Goal: Task Accomplishment & Management: Manage account settings

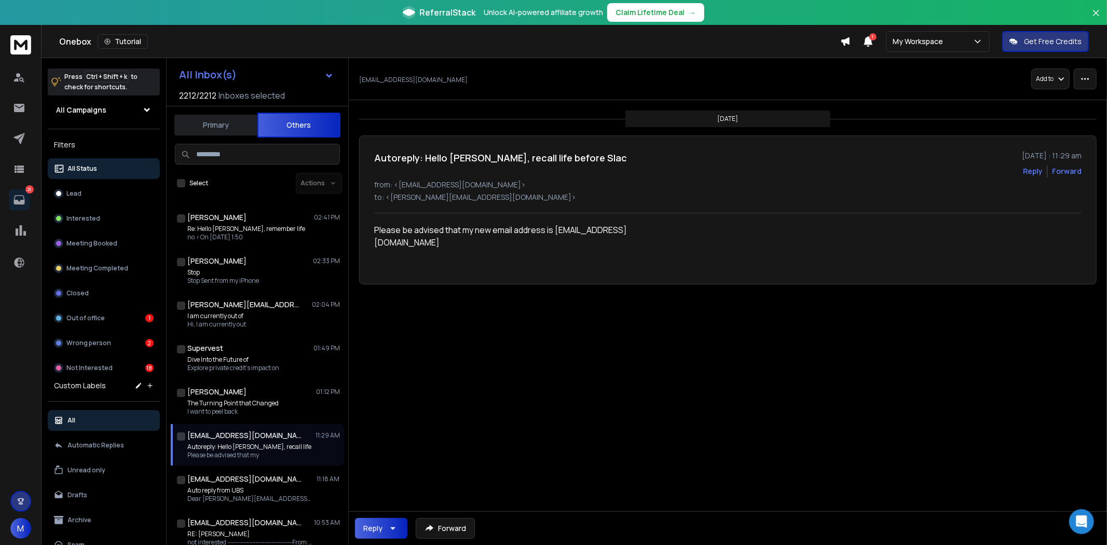
scroll to position [95, 0]
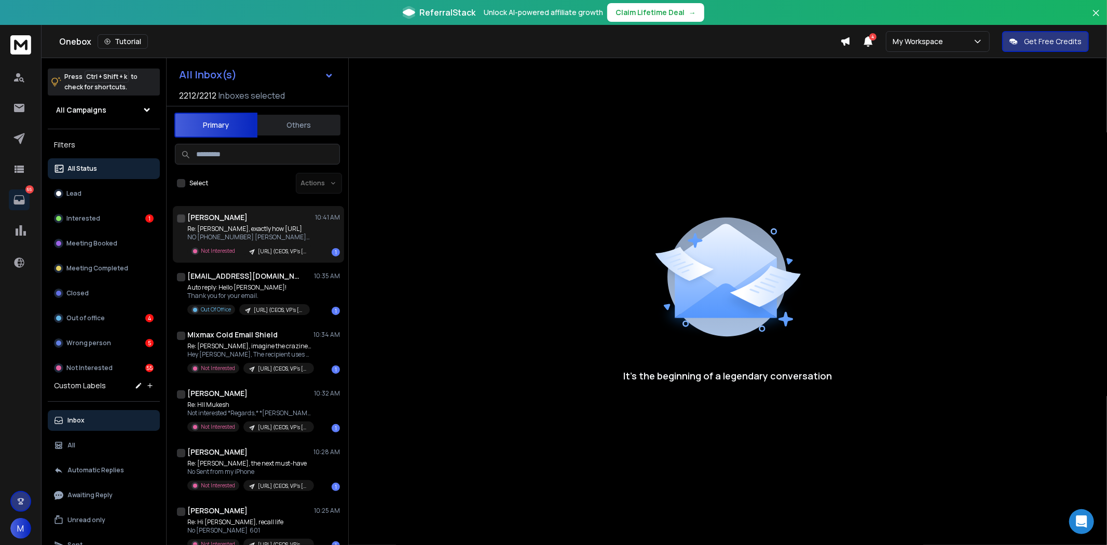
click at [238, 247] on div "Not Interested" at bounding box center [213, 251] width 52 height 10
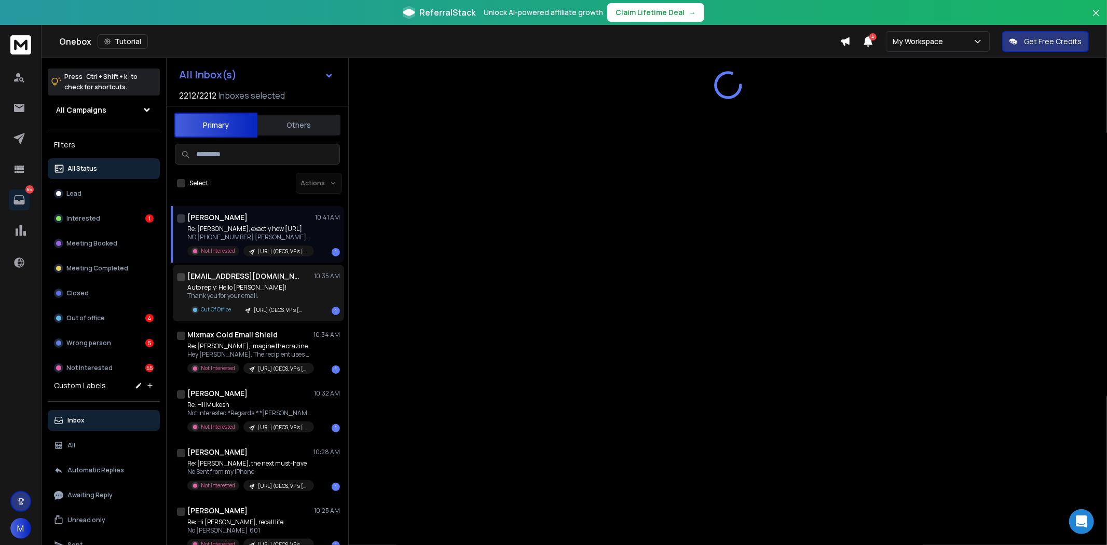
click at [236, 288] on p "Auto reply: Hello Mark!" at bounding box center [248, 287] width 122 height 8
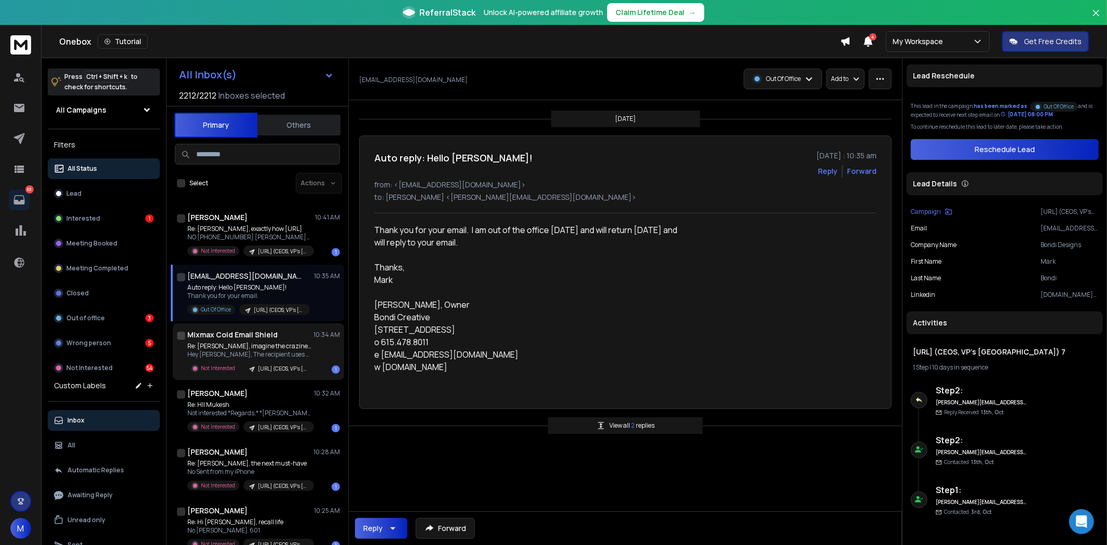
click at [243, 334] on h1 "Mixmax Cold Email Shield" at bounding box center [232, 334] width 90 height 10
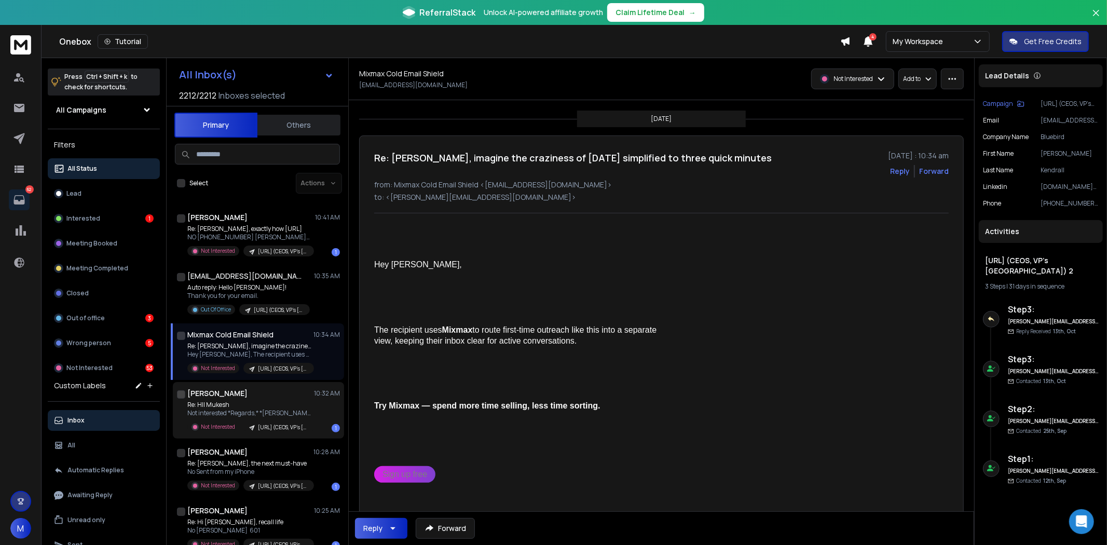
click at [247, 395] on div "Mukesh Mangla 10:32 AM" at bounding box center [263, 393] width 153 height 10
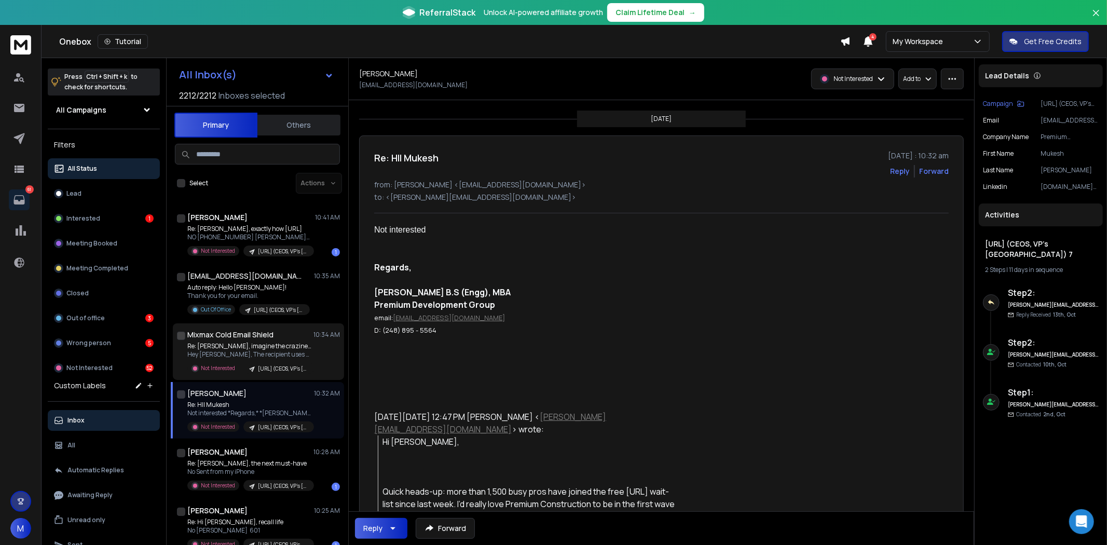
click at [267, 339] on h1 "Mixmax Cold Email Shield" at bounding box center [230, 334] width 86 height 10
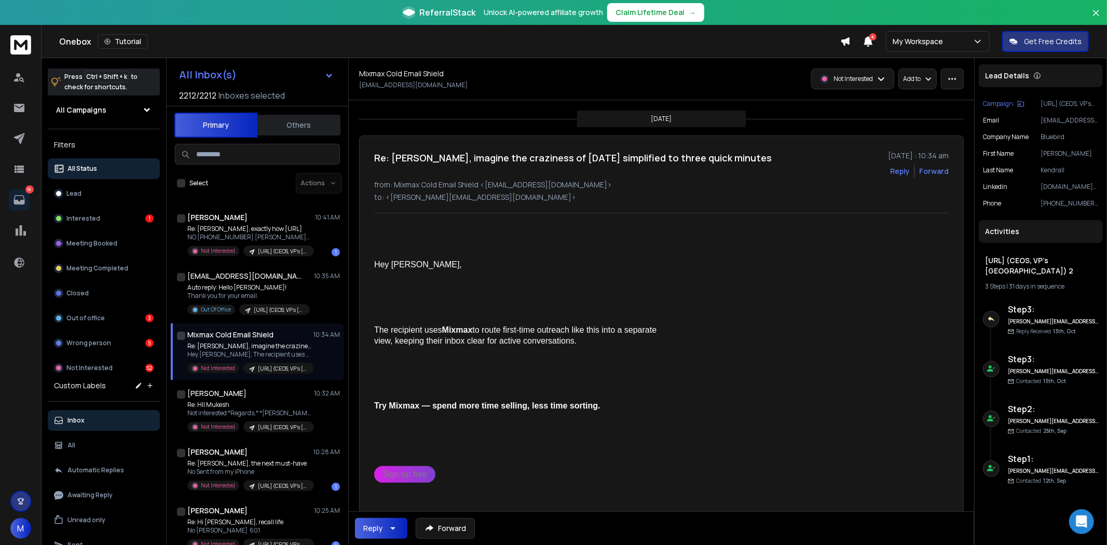
click at [811, 86] on div "Not Interested" at bounding box center [852, 79] width 82 height 20
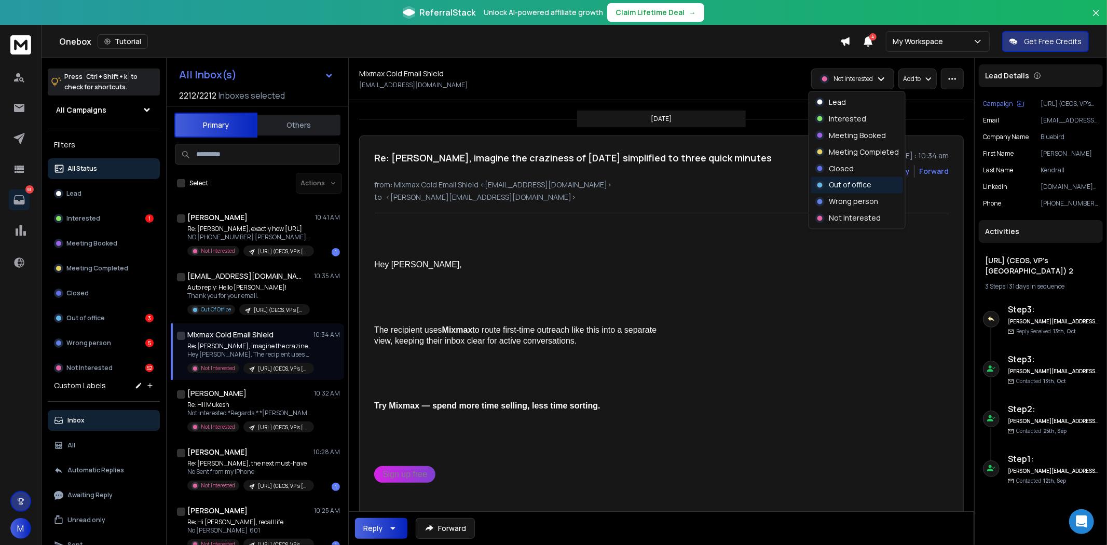
click at [839, 189] on p "Out of office" at bounding box center [850, 185] width 43 height 10
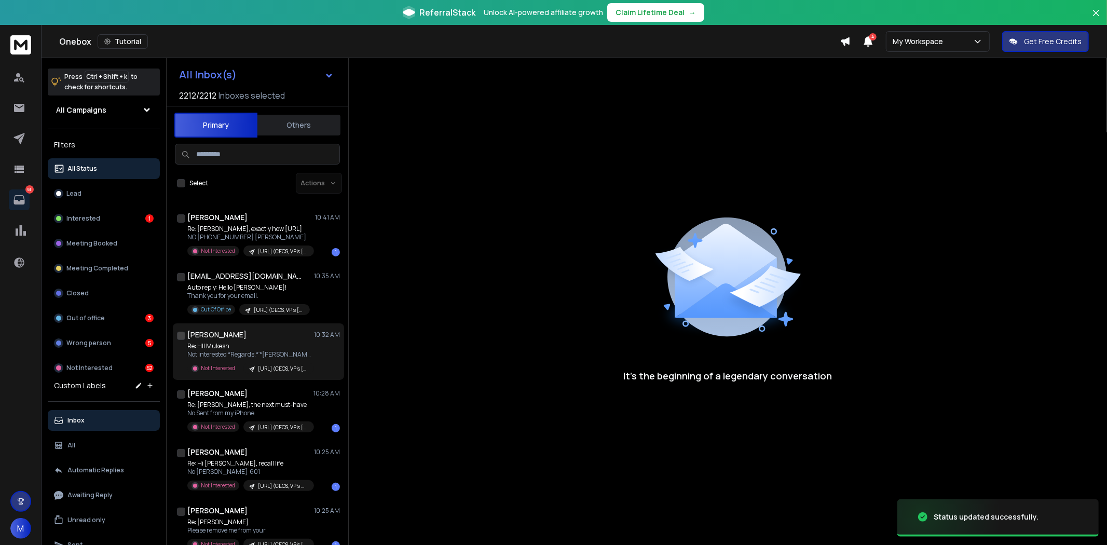
click at [277, 350] on p "Not interested *Regards,* *Mukesh Mangla" at bounding box center [249, 354] width 125 height 8
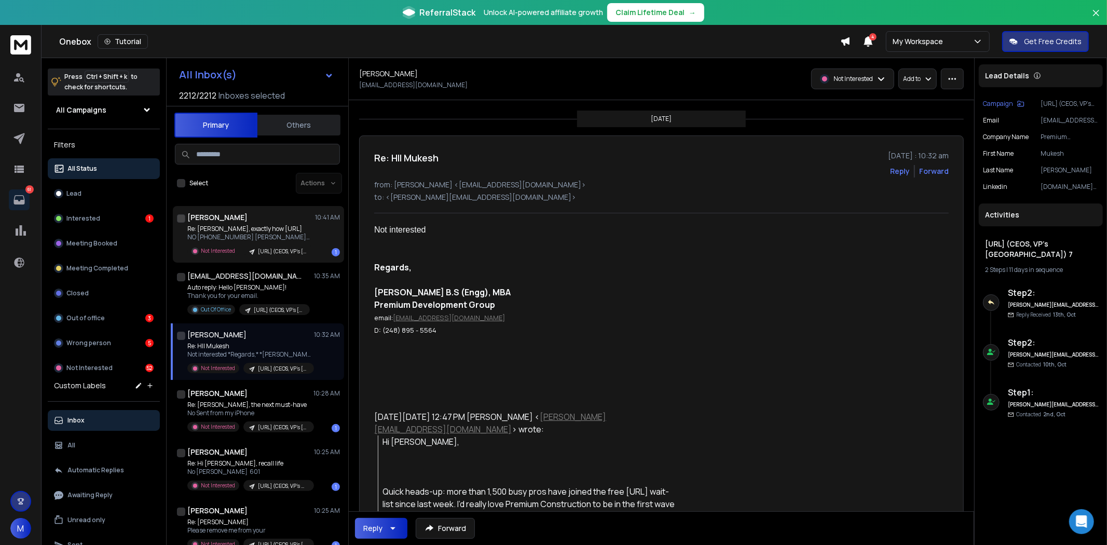
click at [243, 246] on div "Not Interested person.ai (CEOS, VP's USA)" at bounding box center [250, 250] width 127 height 11
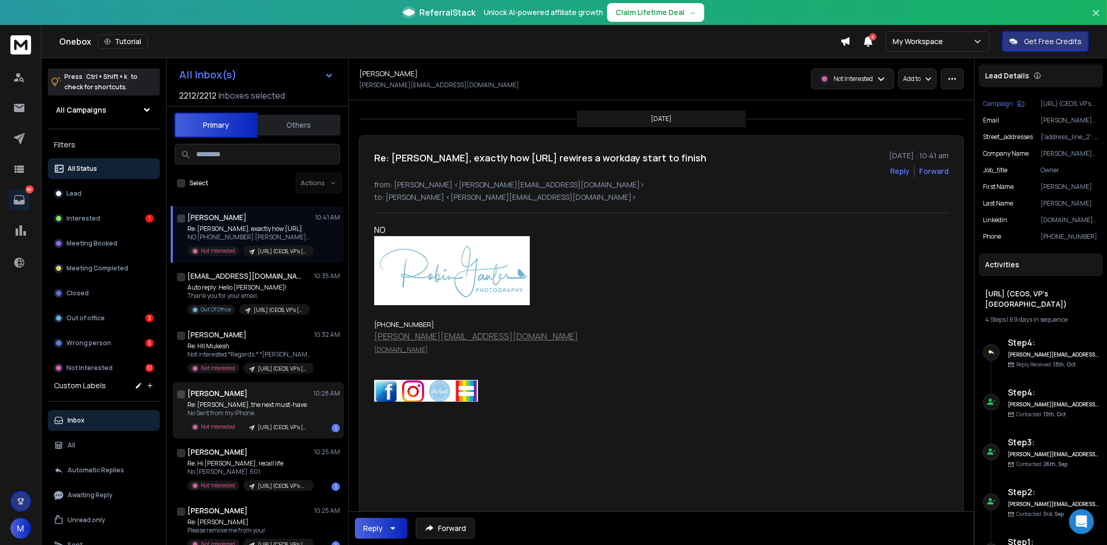
click at [280, 410] on p "No Sent from my iPhone" at bounding box center [249, 413] width 125 height 8
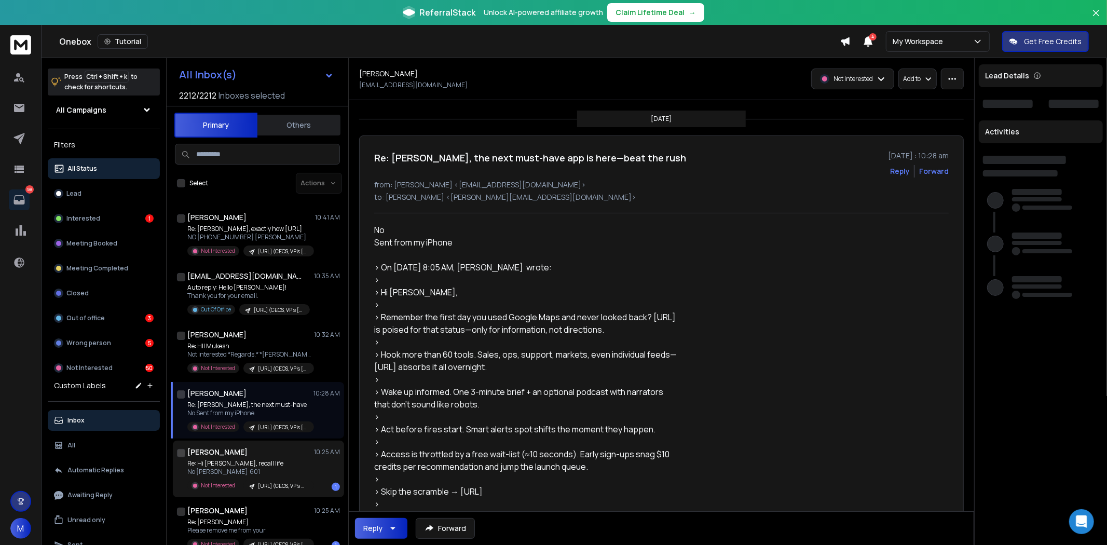
click at [277, 447] on div "Michael Mellone 10:25 AM" at bounding box center [263, 452] width 153 height 10
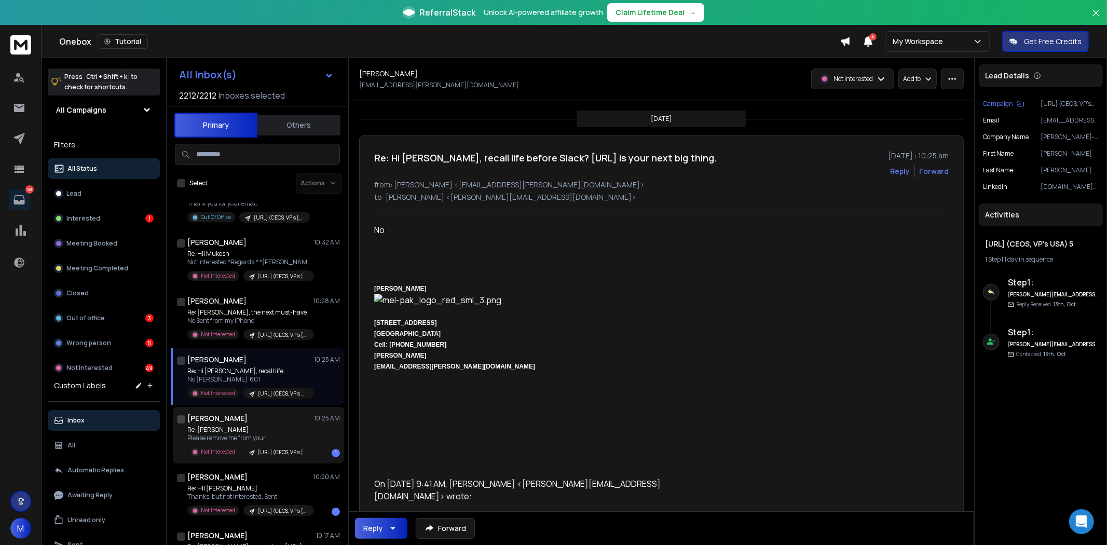
scroll to position [134, 0]
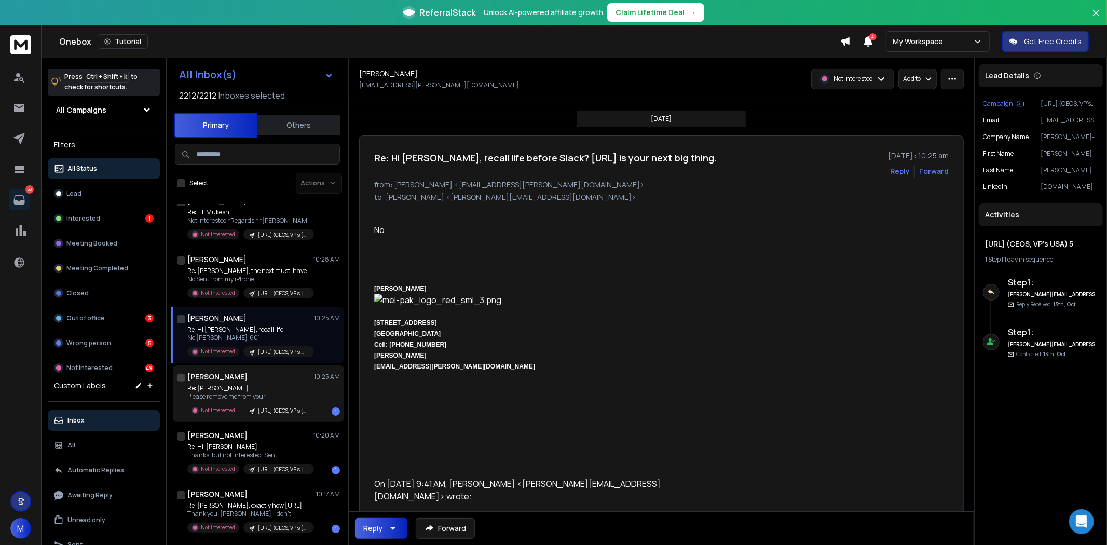
click at [270, 405] on div "erson.ai (CEOS, VP's USA) 7" at bounding box center [278, 410] width 71 height 11
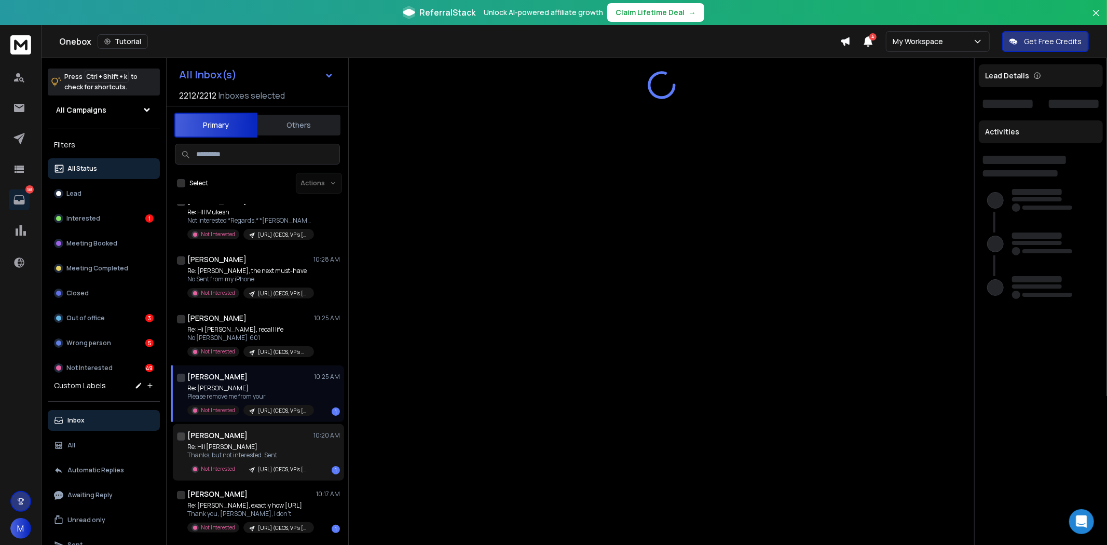
click at [262, 444] on p "Re: HII Rick" at bounding box center [249, 447] width 125 height 8
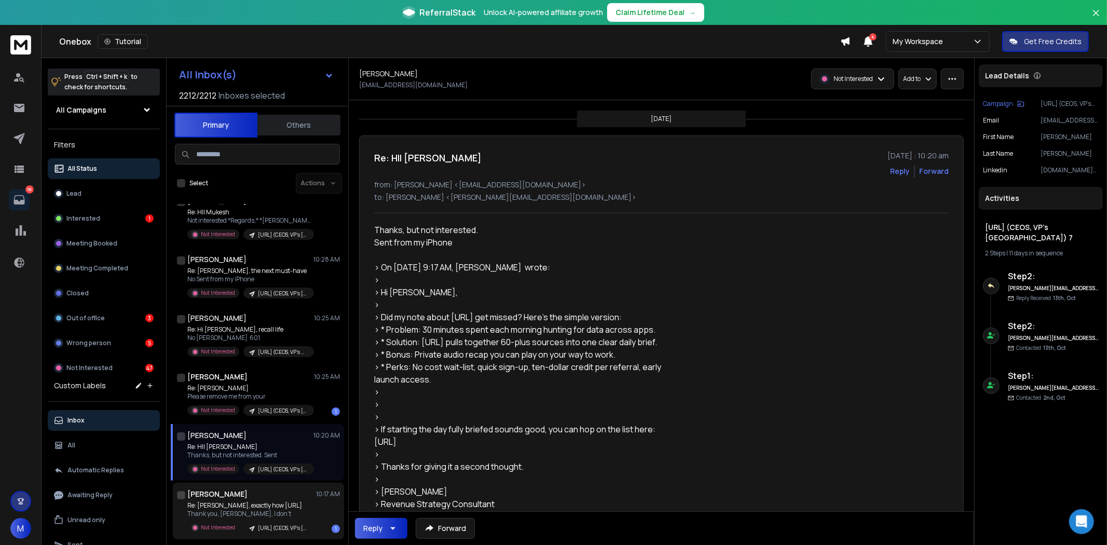
click at [259, 489] on div "Therese Steiner 10:17 AM" at bounding box center [263, 494] width 153 height 10
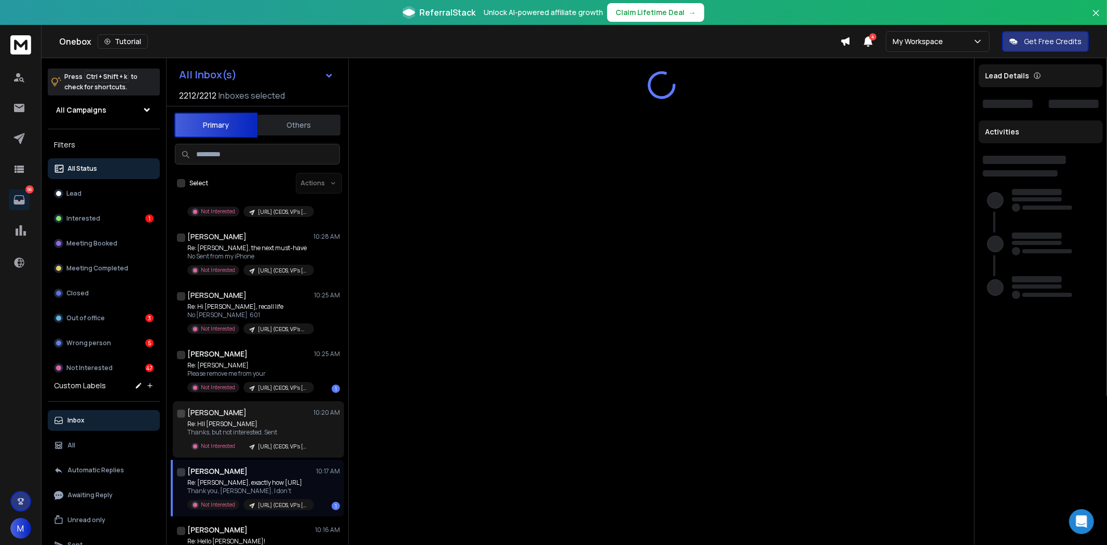
scroll to position [250, 0]
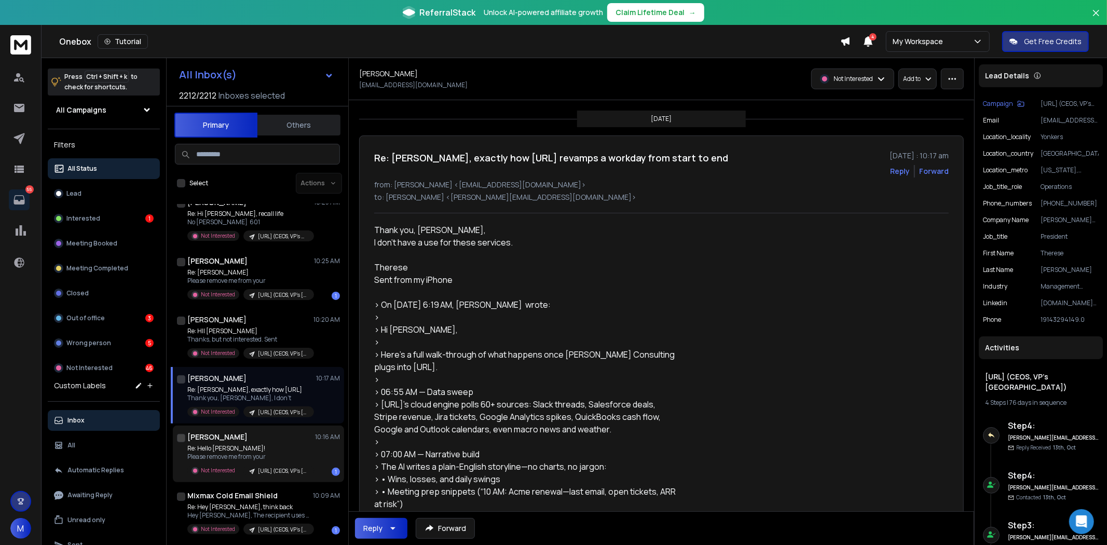
click at [254, 429] on div "Lee Davis 10:16 AM Re: Hello Lee! Please remove me from your Not Interested ers…" at bounding box center [258, 453] width 171 height 57
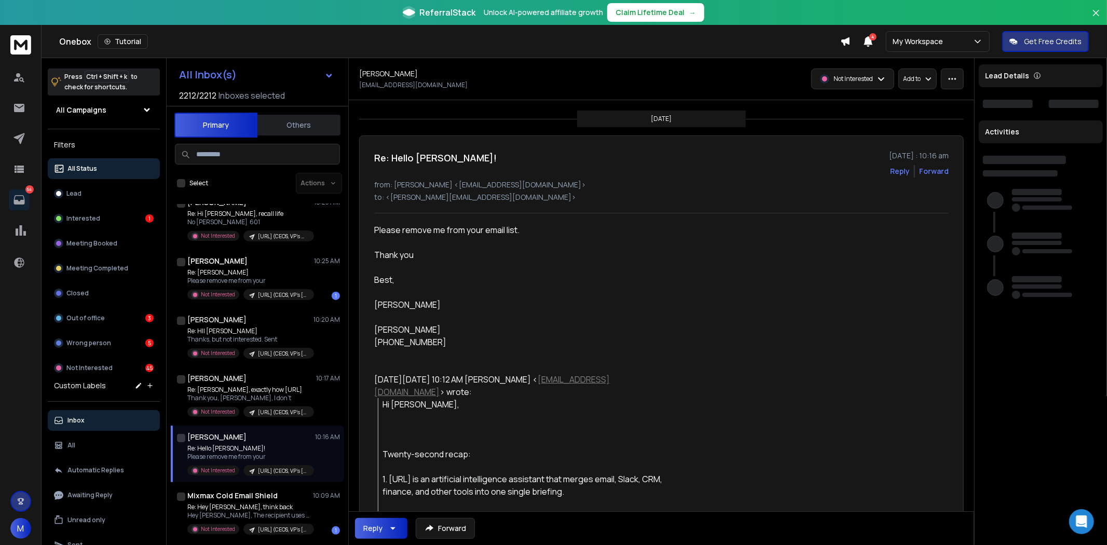
click at [255, 474] on div "erson.ai (CEOS, VP's USA) 7" at bounding box center [278, 470] width 71 height 11
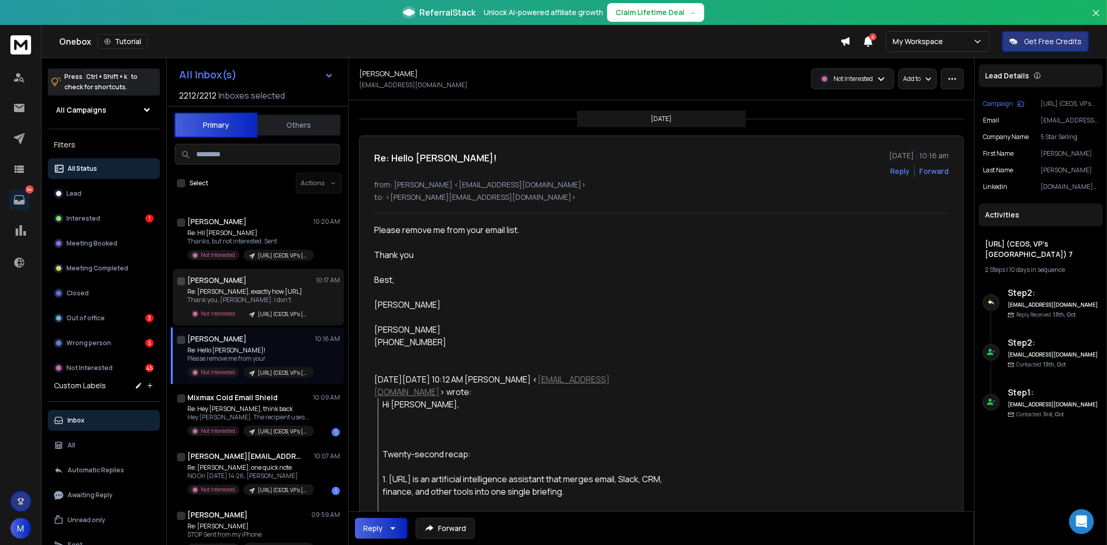
scroll to position [365, 0]
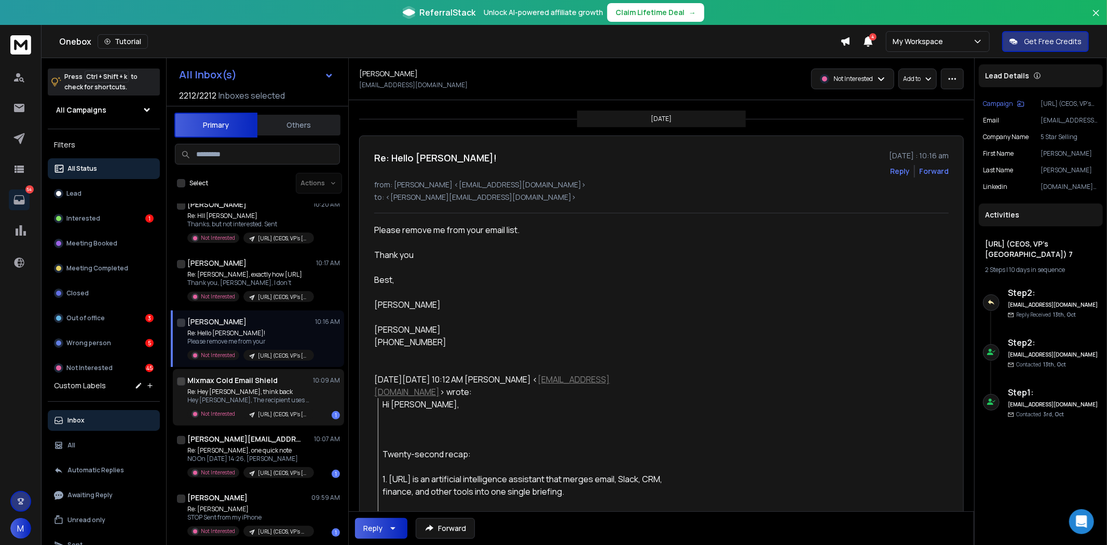
click at [238, 378] on h1 "Mixmax Cold Email Shield" at bounding box center [232, 380] width 90 height 10
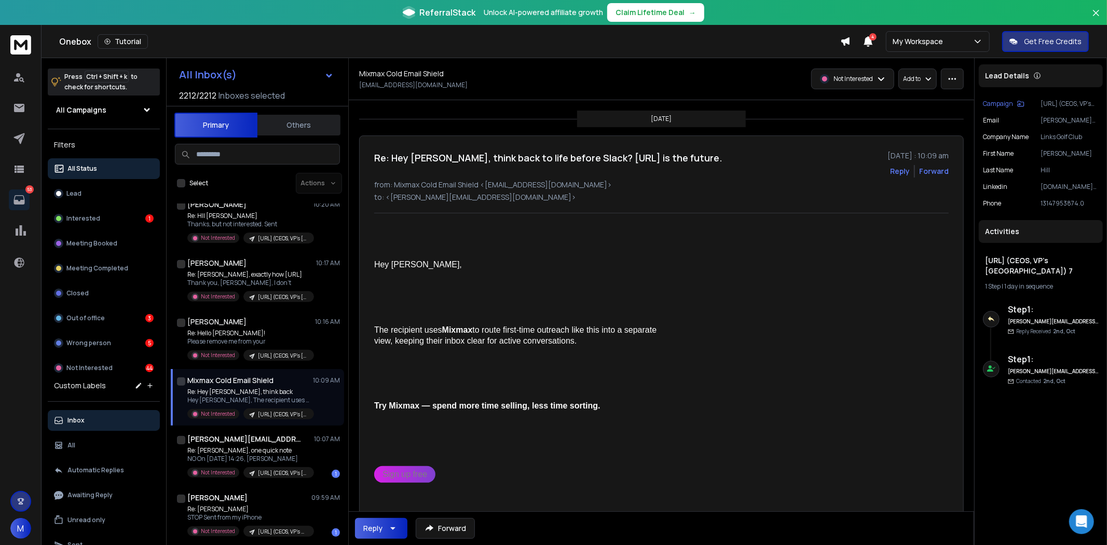
click at [839, 64] on div "Mixmax Cold Email Shield Mixmax Cold Email Shield shield@mixmax.com Not Interes…" at bounding box center [661, 79] width 625 height 42
click at [839, 81] on p "Not Interested" at bounding box center [852, 79] width 39 height 8
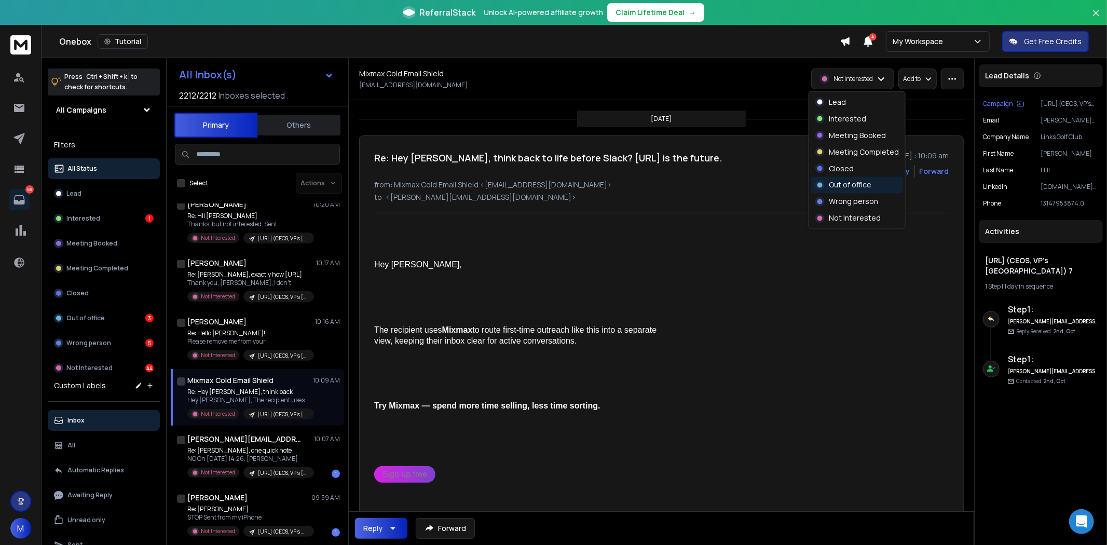
click at [847, 187] on p "Out of office" at bounding box center [850, 185] width 43 height 10
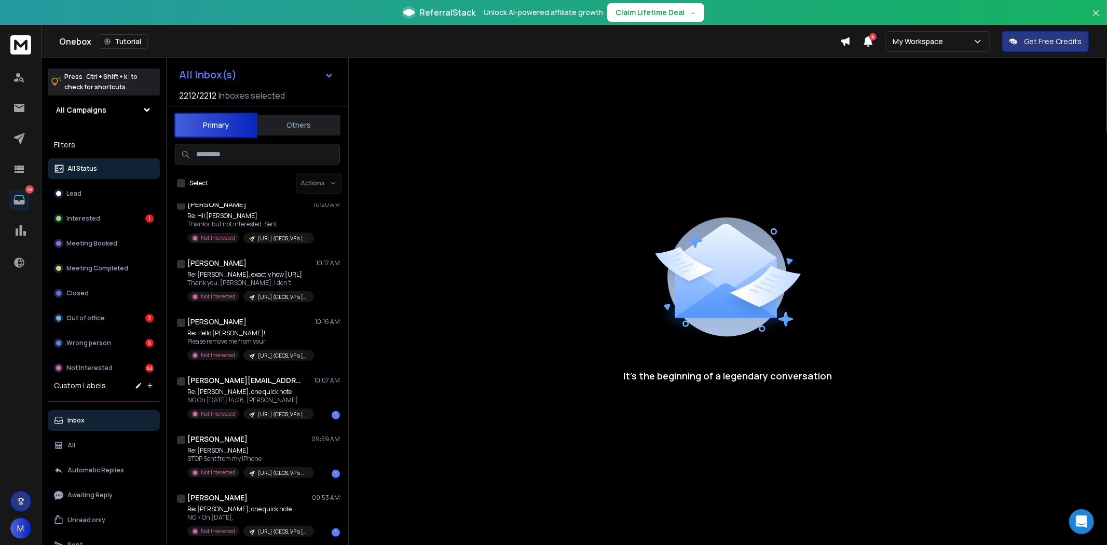
click at [509, 190] on div "It’s the beginning of a legendary conversation" at bounding box center [728, 289] width 758 height 463
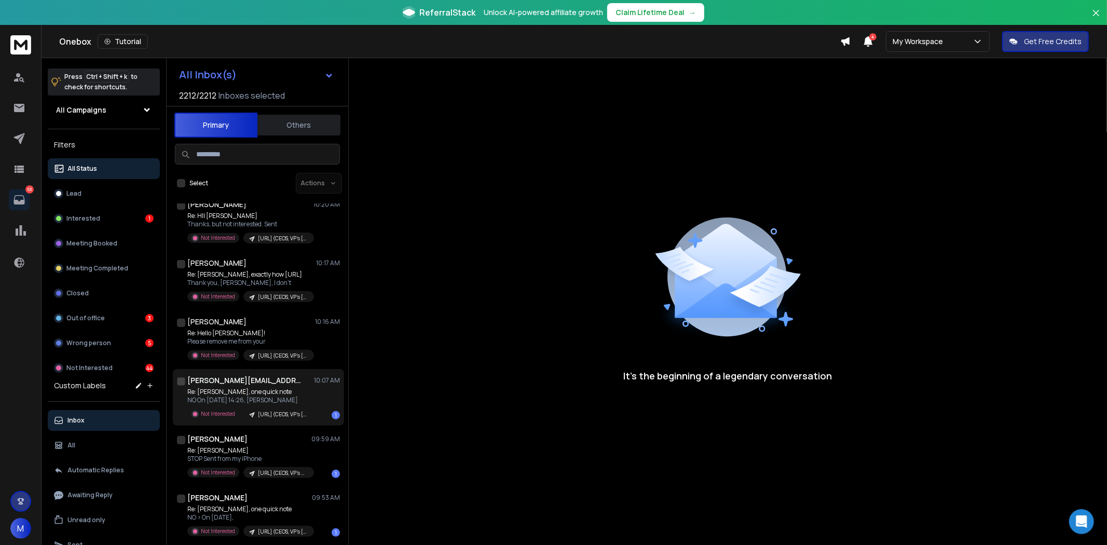
click at [216, 401] on p "NO On 2025-10-08 14:26, Owen" at bounding box center [249, 400] width 125 height 8
